Goal: Navigation & Orientation: Find specific page/section

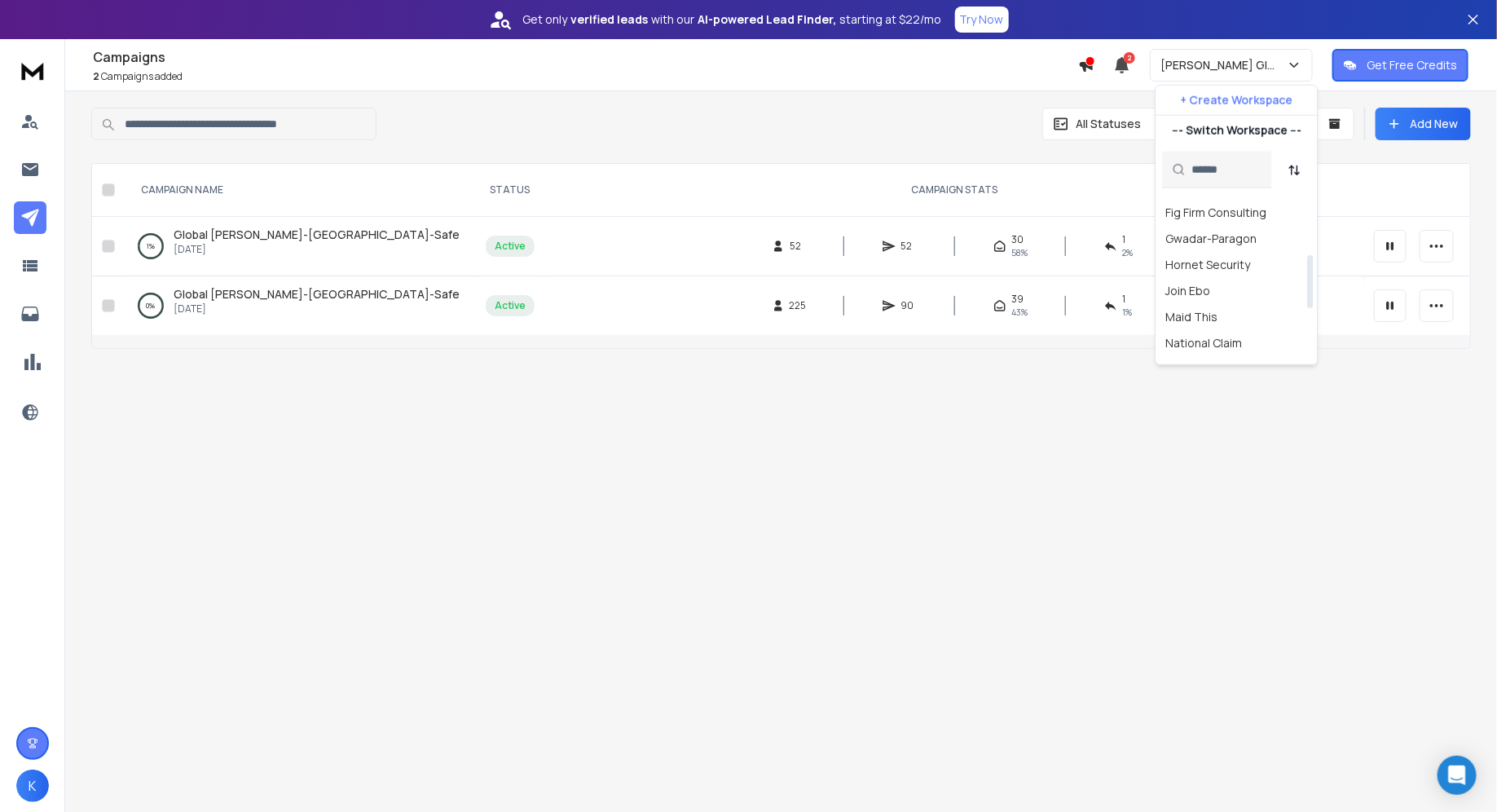
scroll to position [204, 0]
click at [1216, 307] on div "National Claim" at bounding box center [1237, 320] width 155 height 26
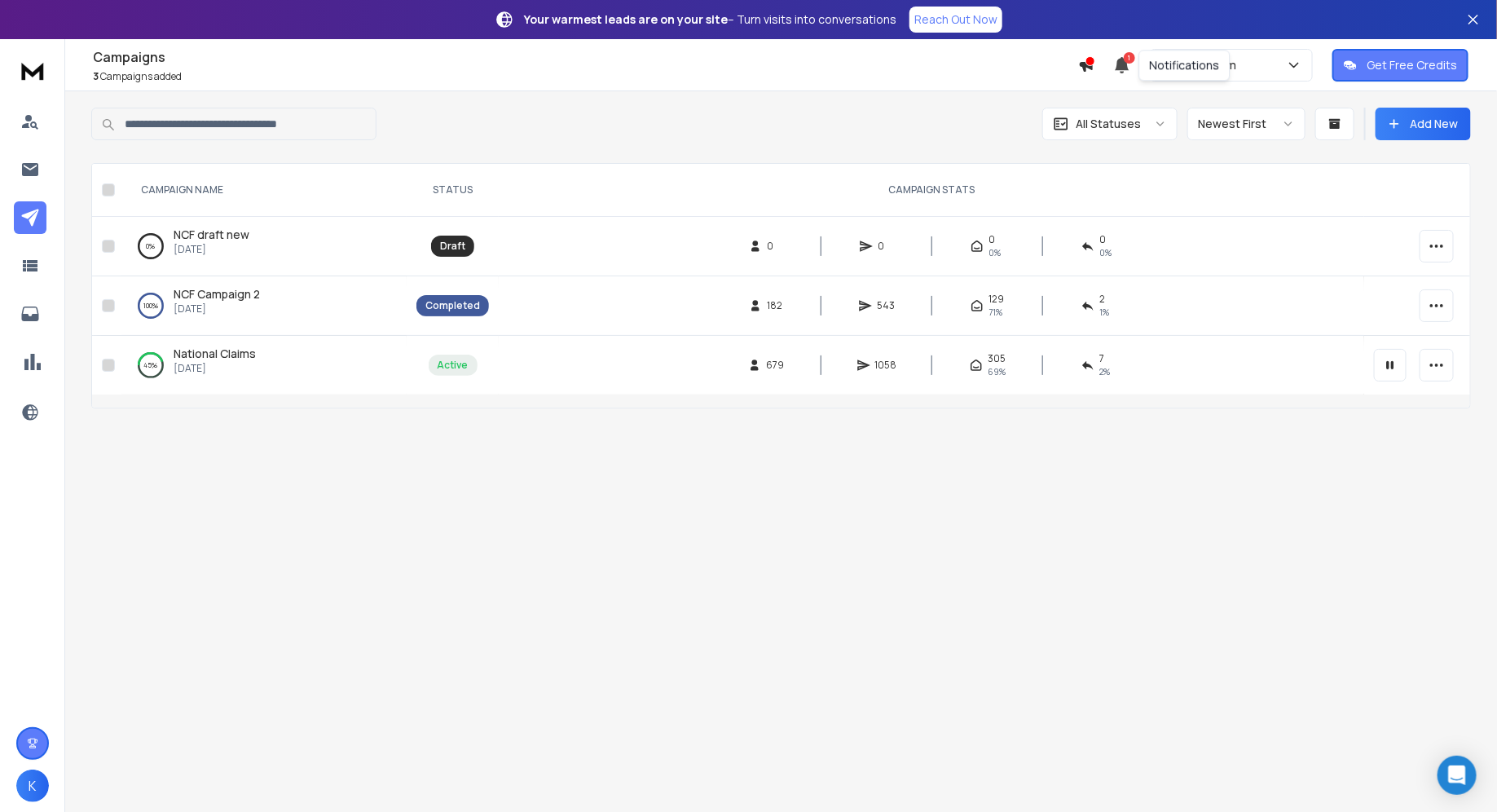
click at [1130, 65] on icon at bounding box center [1122, 65] width 15 height 16
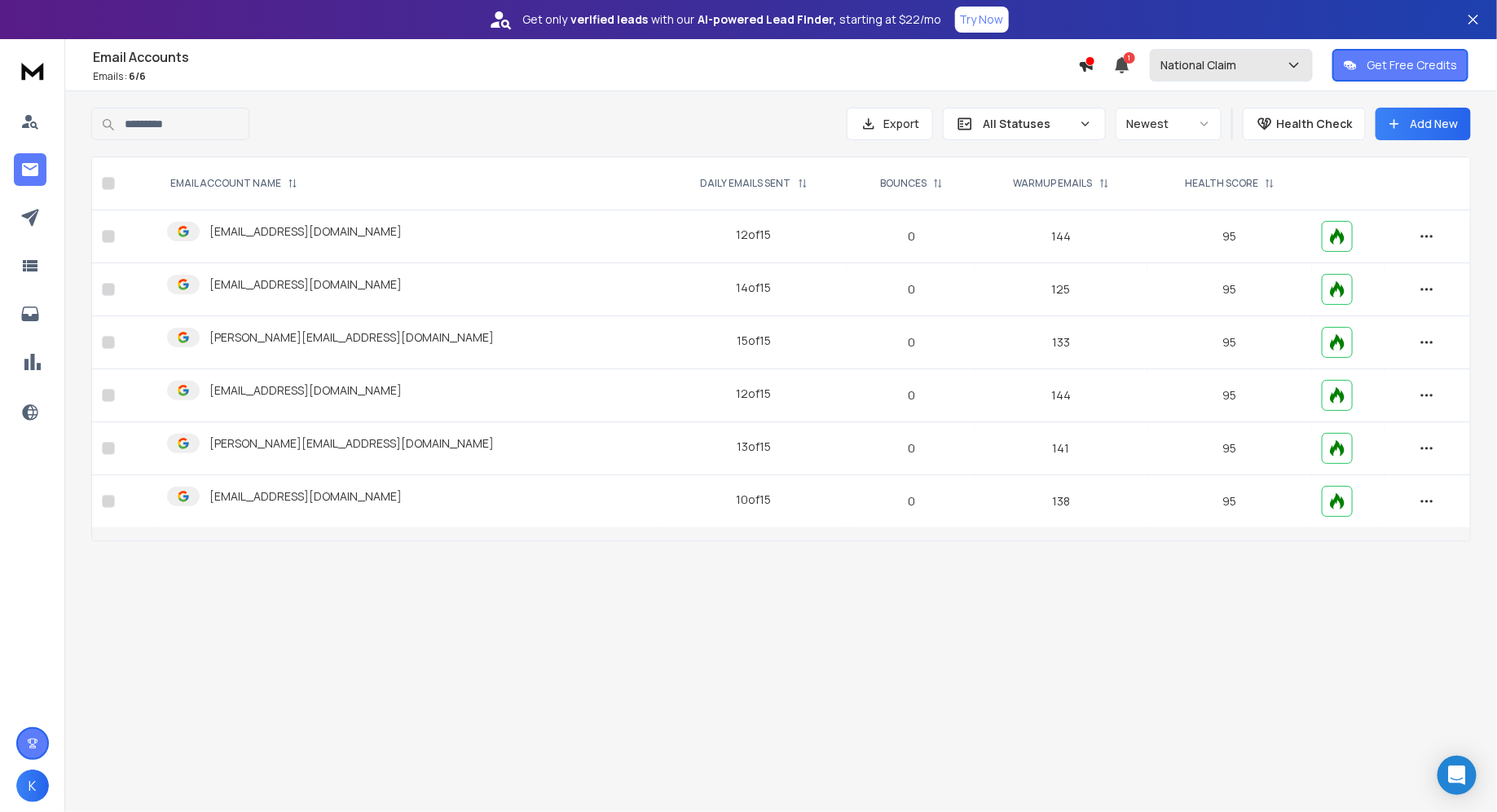
click at [1197, 62] on p "National Claim" at bounding box center [1201, 65] width 83 height 16
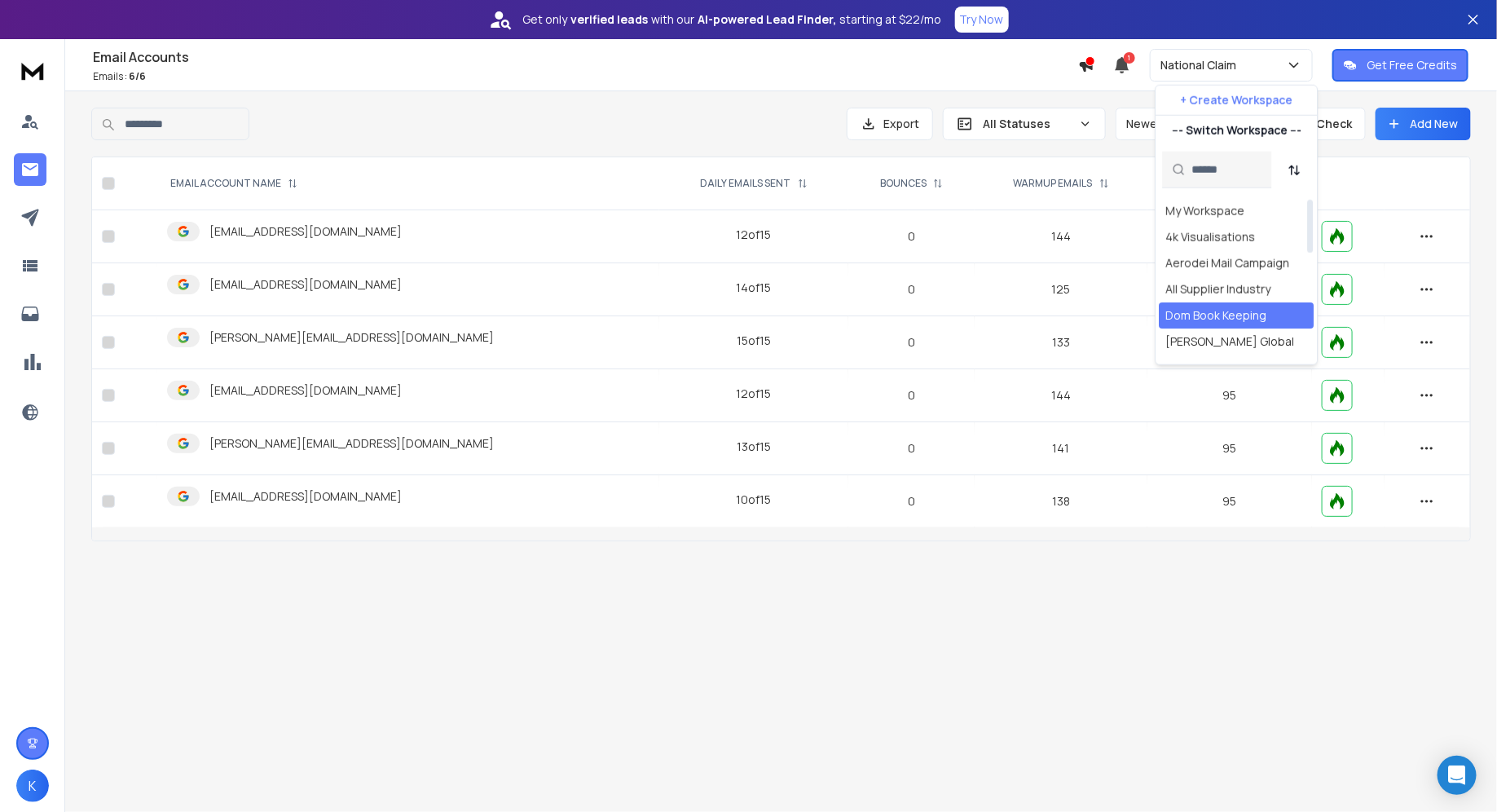
scroll to position [8, 0]
click at [1187, 323] on div "[PERSON_NAME] Global" at bounding box center [1237, 333] width 155 height 26
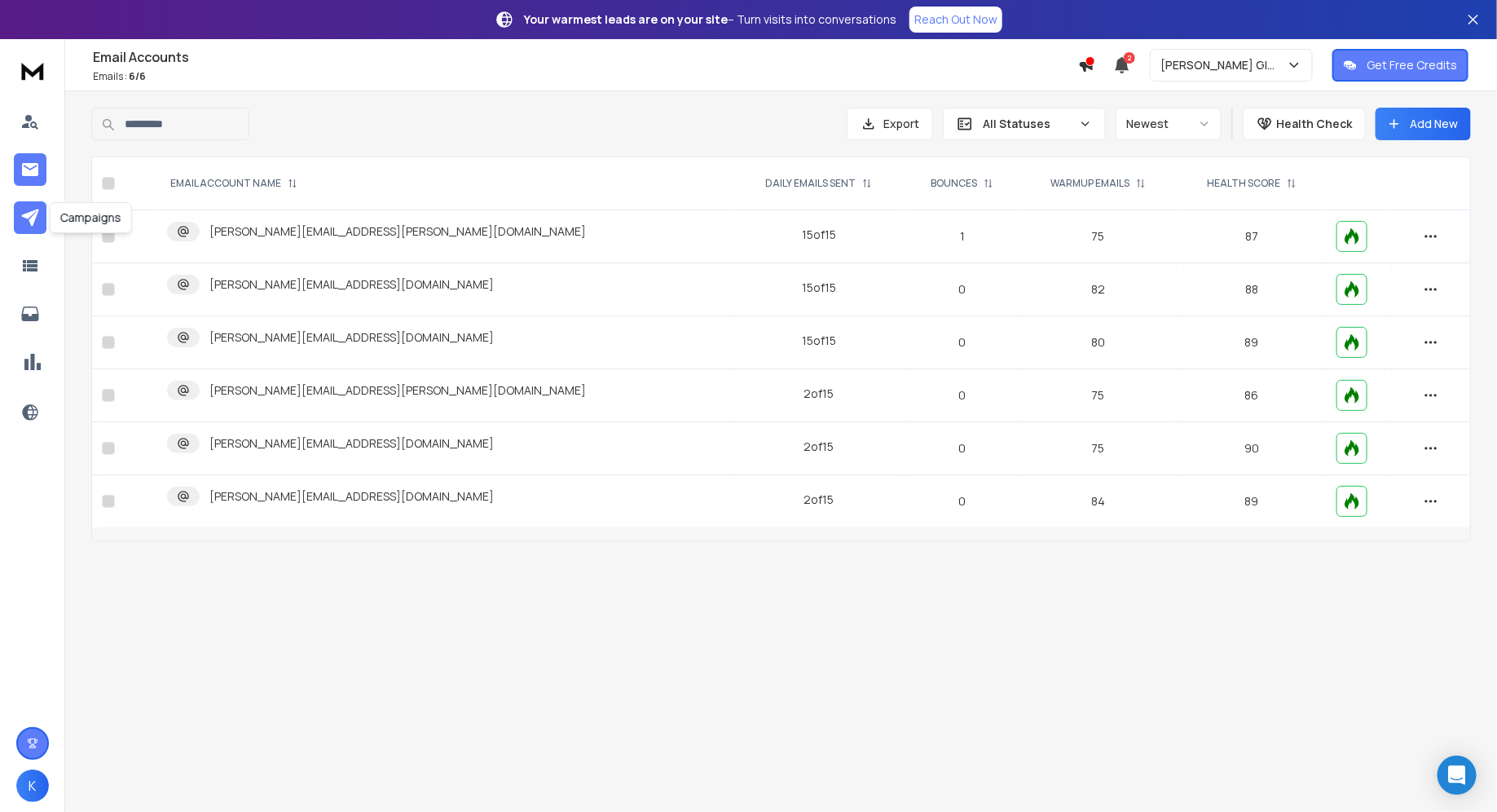
click at [23, 218] on icon at bounding box center [30, 218] width 20 height 20
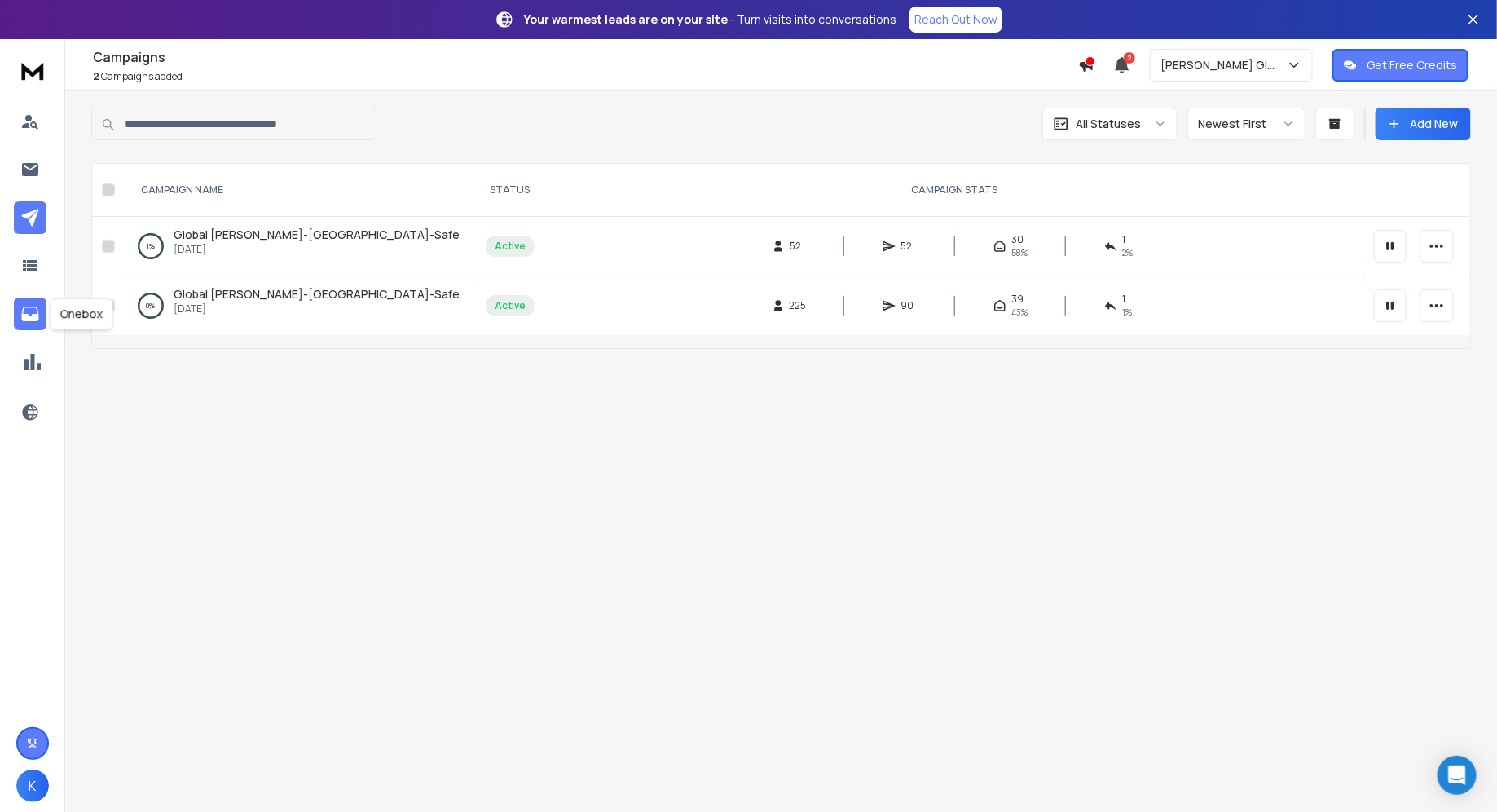
click at [35, 306] on icon at bounding box center [30, 314] width 20 height 20
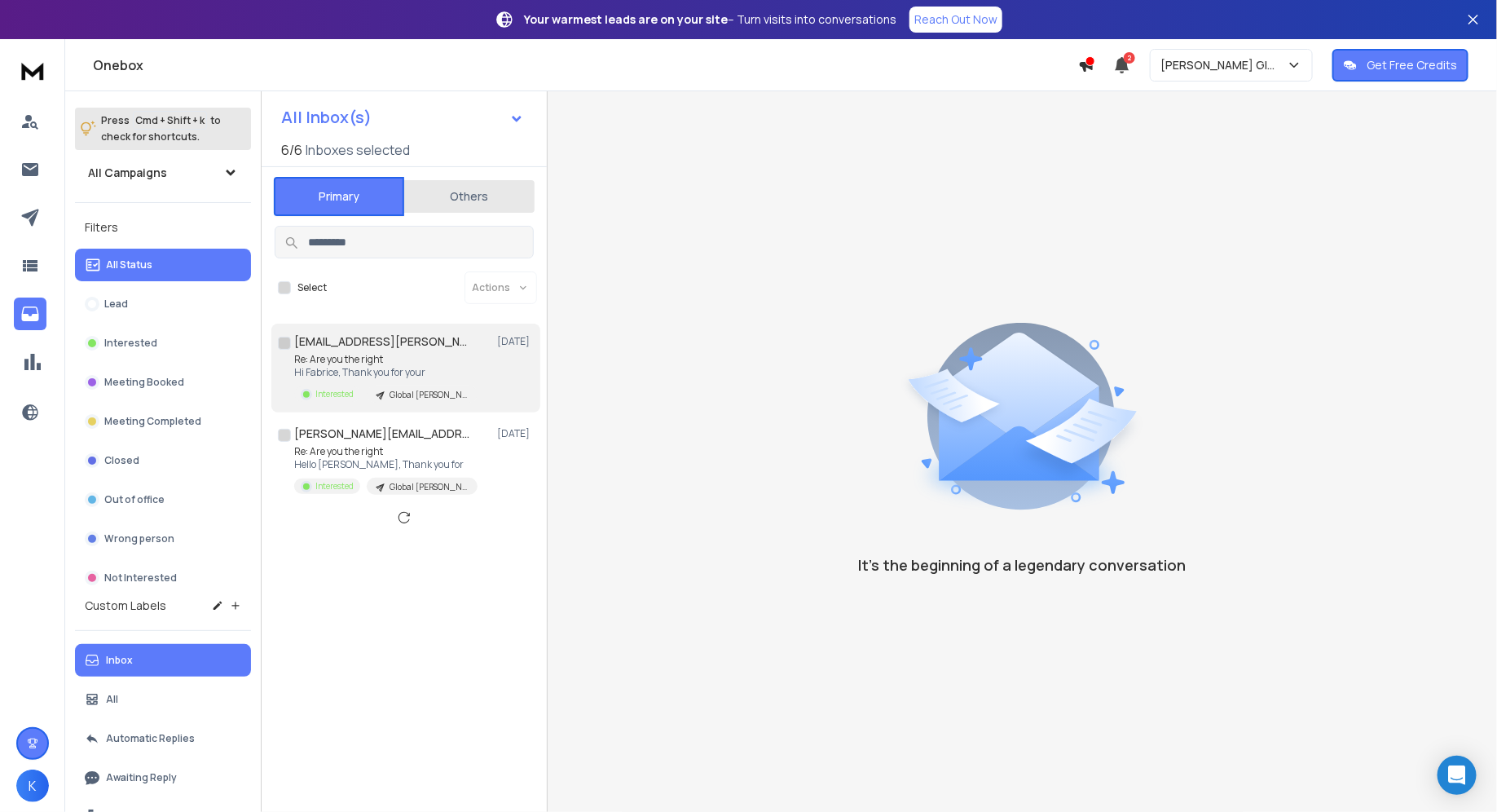
click at [351, 360] on p "Re: Are you the right" at bounding box center [387, 359] width 184 height 13
